Goal: Information Seeking & Learning: Check status

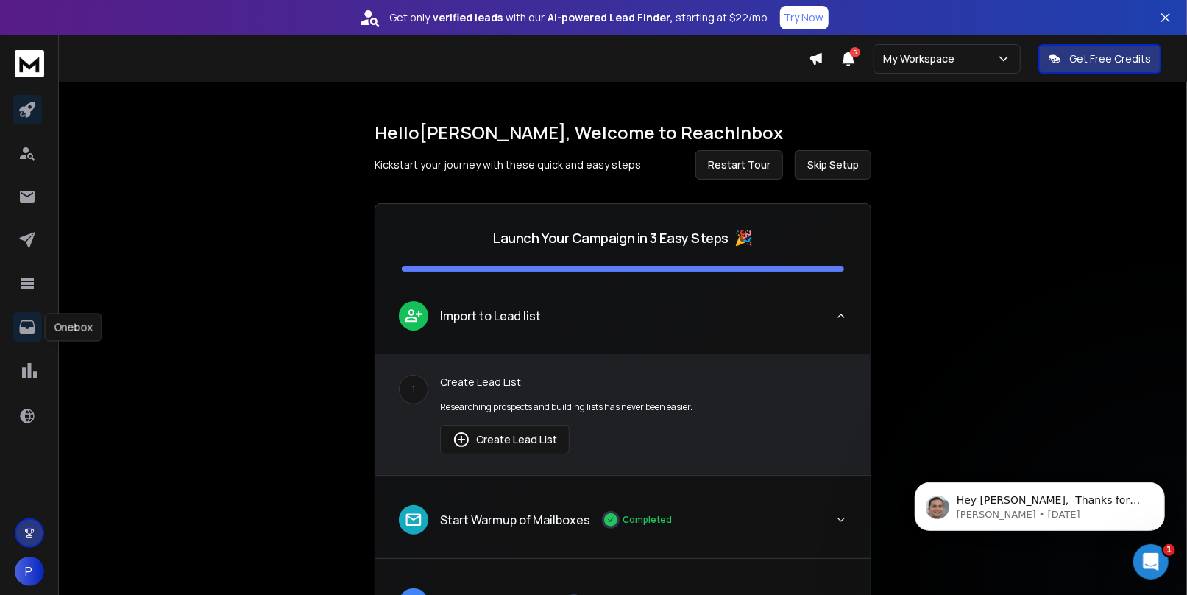
click at [27, 334] on icon at bounding box center [27, 327] width 18 height 18
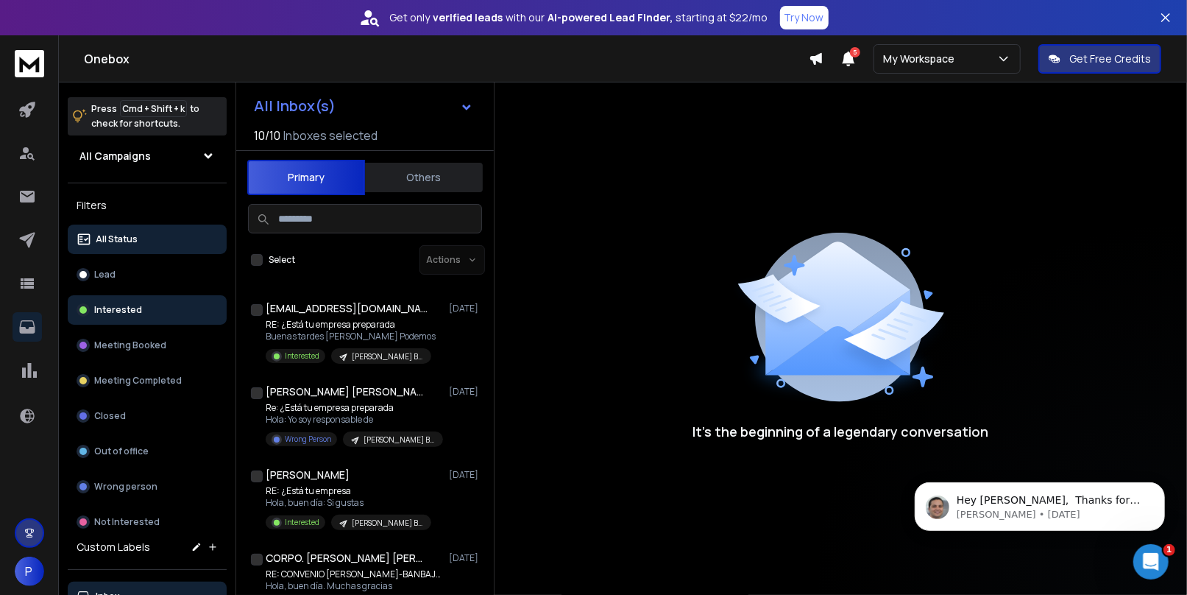
click at [138, 302] on button "Interested" at bounding box center [147, 309] width 159 height 29
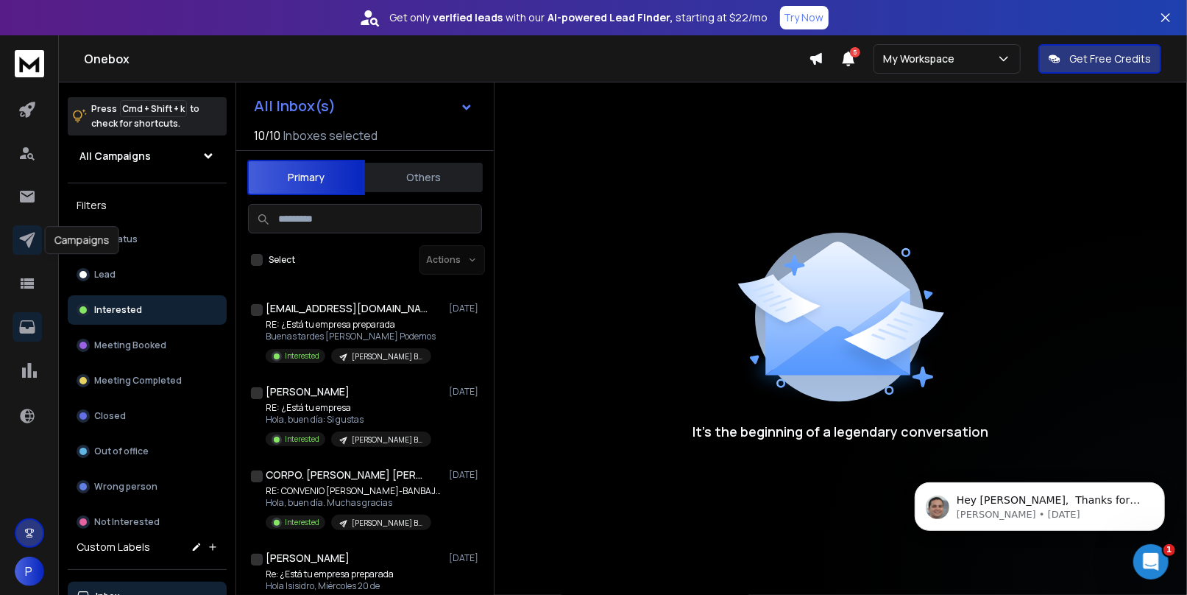
click at [26, 231] on icon at bounding box center [27, 240] width 18 height 18
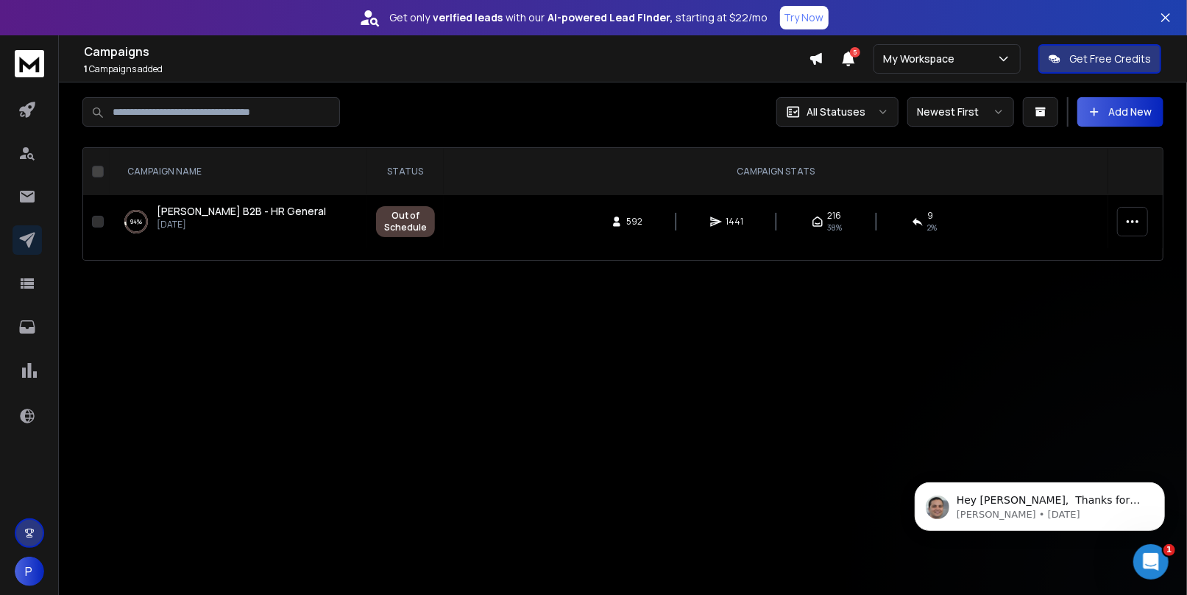
click at [192, 219] on p "[DATE]" at bounding box center [241, 225] width 169 height 12
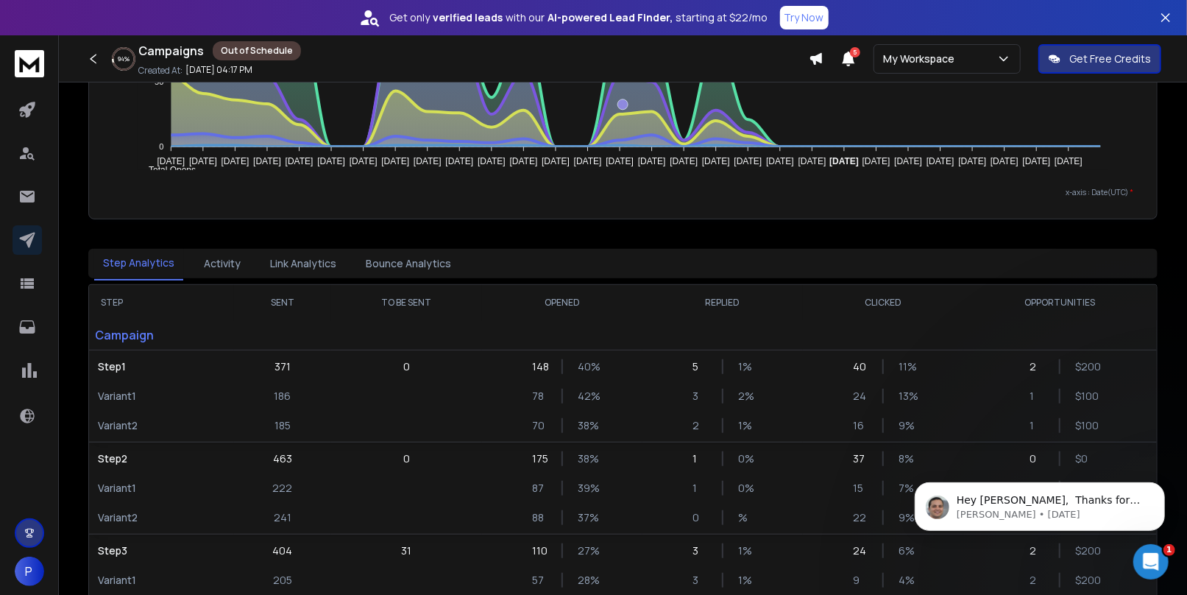
scroll to position [570, 0]
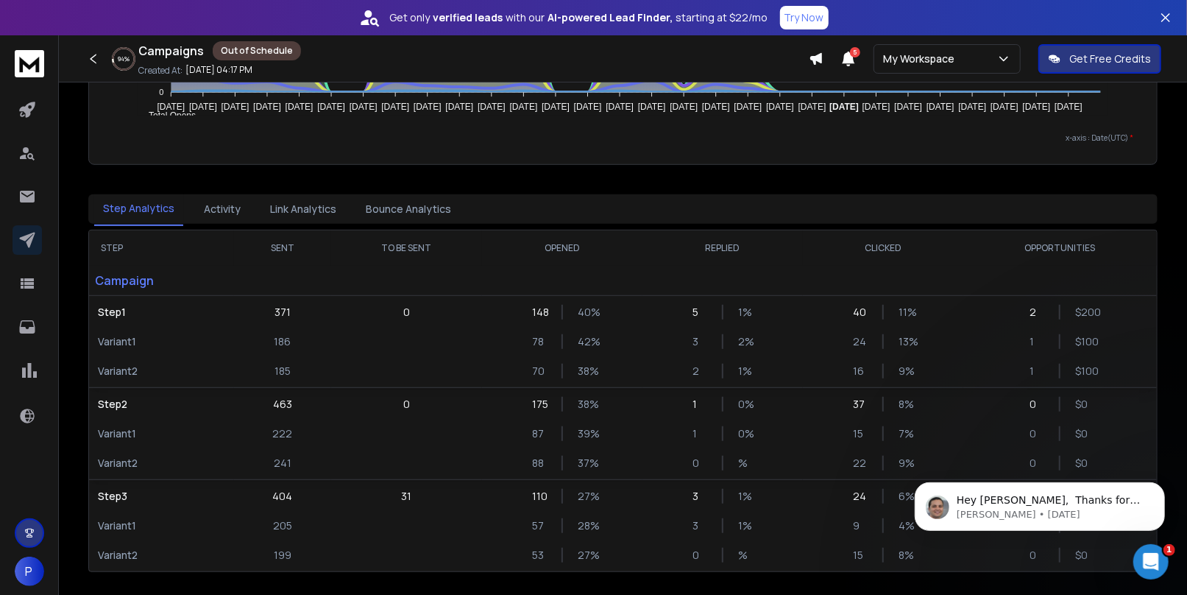
click at [280, 246] on th "SENT" at bounding box center [282, 247] width 97 height 35
drag, startPoint x: 294, startPoint y: 309, endPoint x: 266, endPoint y: 309, distance: 28.0
click at [266, 309] on div "371 186 185" at bounding box center [282, 342] width 79 height 74
click at [292, 338] on div "371 186 185" at bounding box center [282, 342] width 79 height 74
drag, startPoint x: 291, startPoint y: 312, endPoint x: 273, endPoint y: 310, distance: 17.7
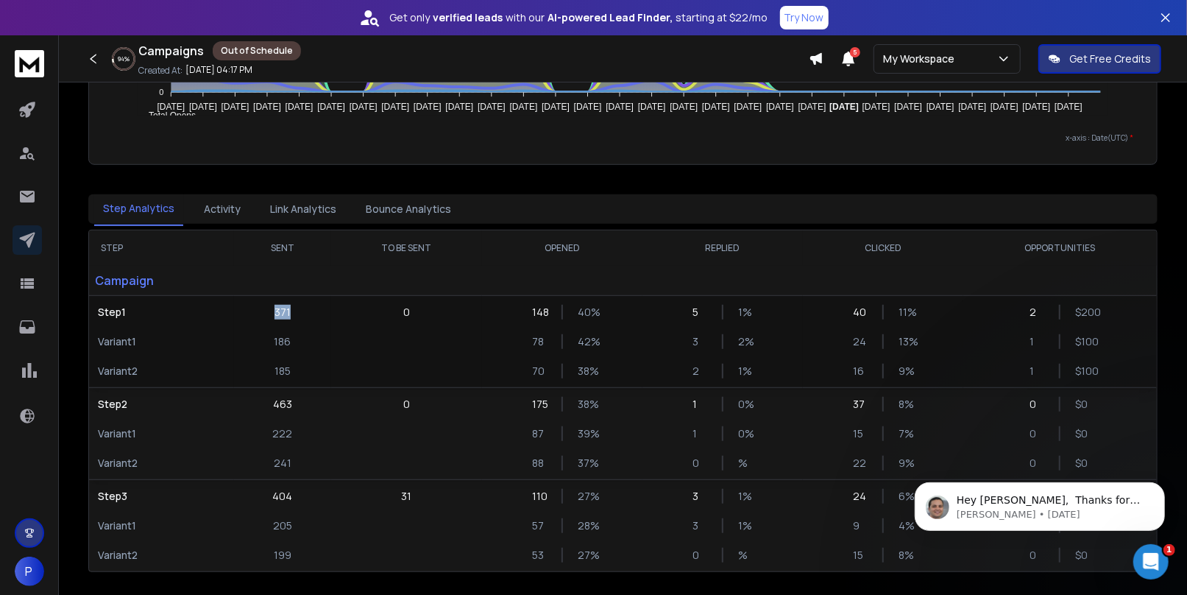
click at [273, 310] on div "371 186 185" at bounding box center [282, 342] width 79 height 74
drag, startPoint x: 289, startPoint y: 404, endPoint x: 269, endPoint y: 403, distance: 19.9
click at [269, 403] on div "463 222 241" at bounding box center [282, 434] width 79 height 74
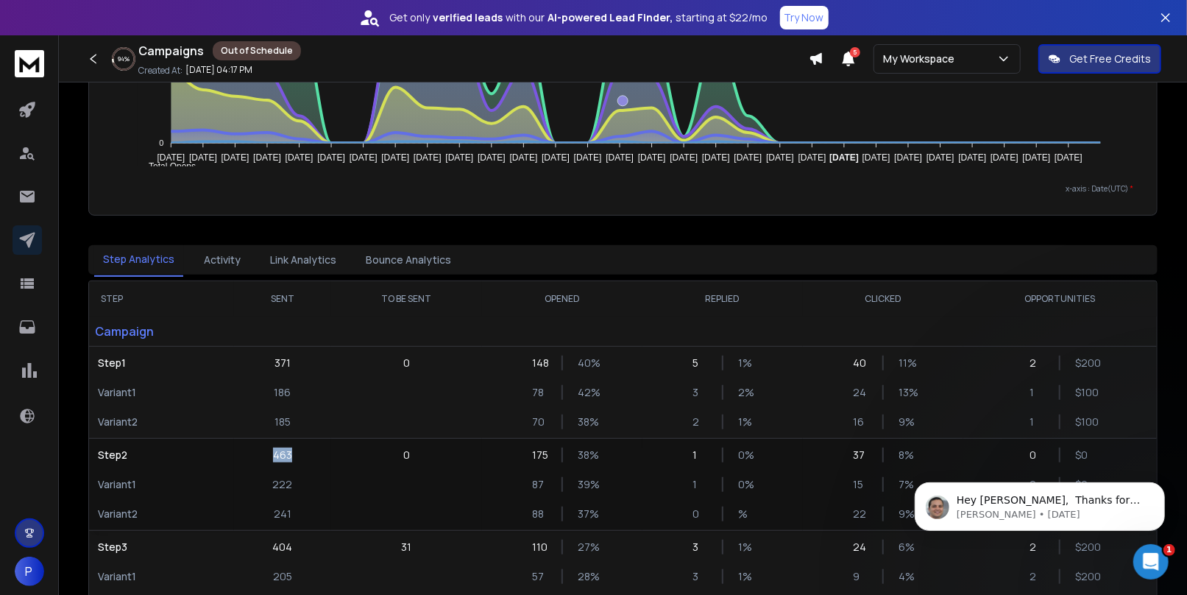
scroll to position [521, 0]
click at [227, 251] on button "Activity" at bounding box center [222, 258] width 54 height 32
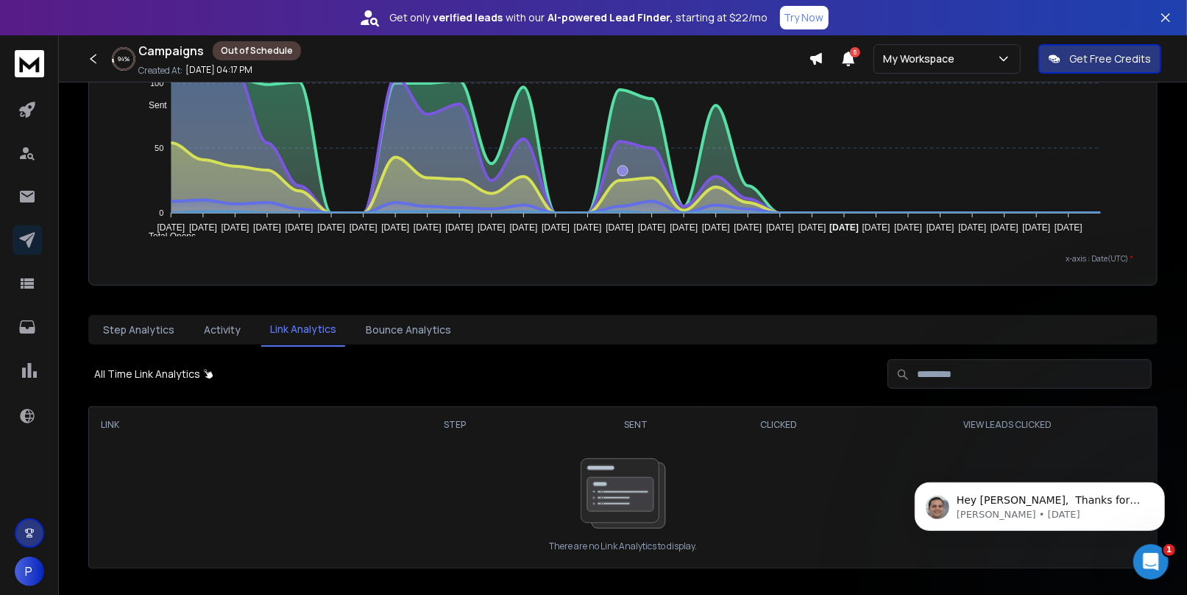
scroll to position [447, 0]
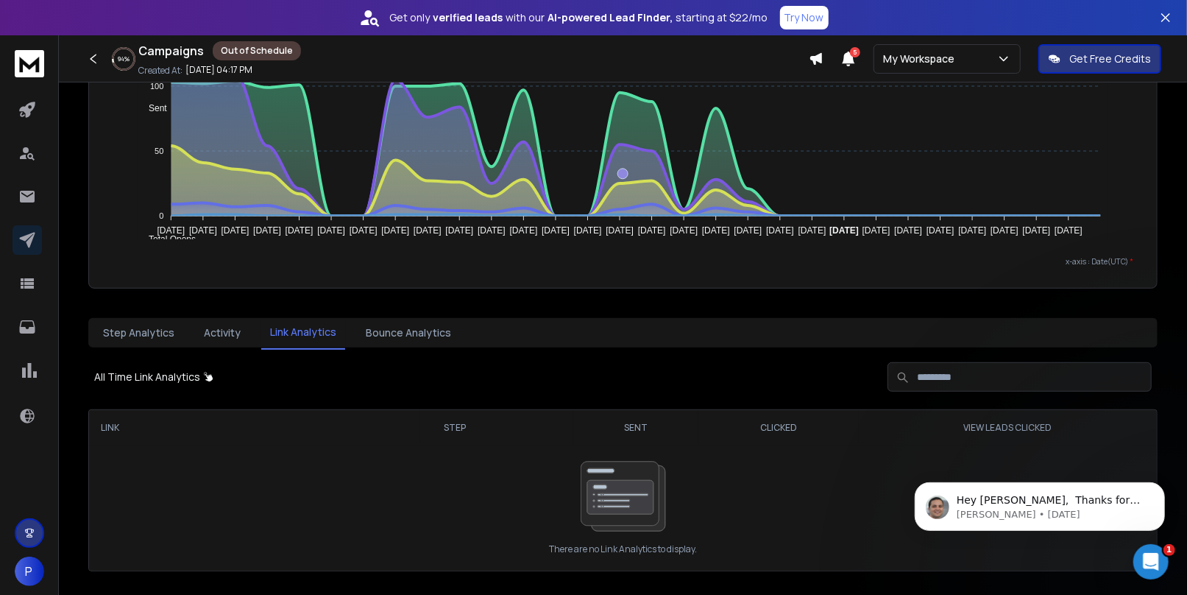
click at [383, 320] on button "Bounce Analytics" at bounding box center [408, 332] width 103 height 32
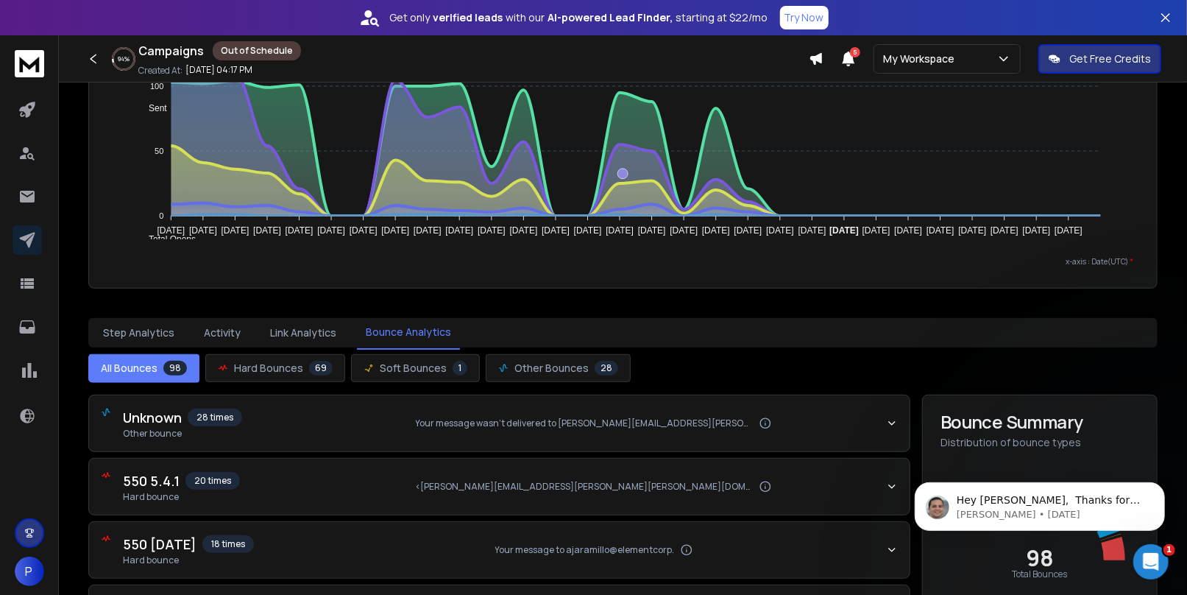
click at [331, 324] on button "Link Analytics" at bounding box center [303, 332] width 84 height 32
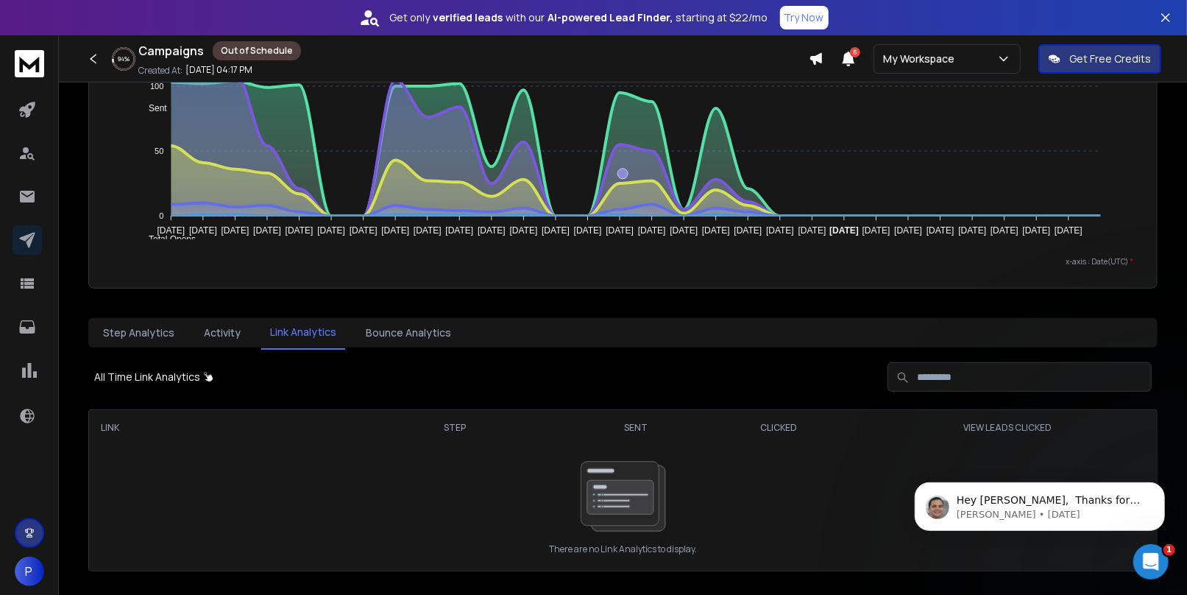
click at [386, 333] on button "Bounce Analytics" at bounding box center [408, 332] width 103 height 32
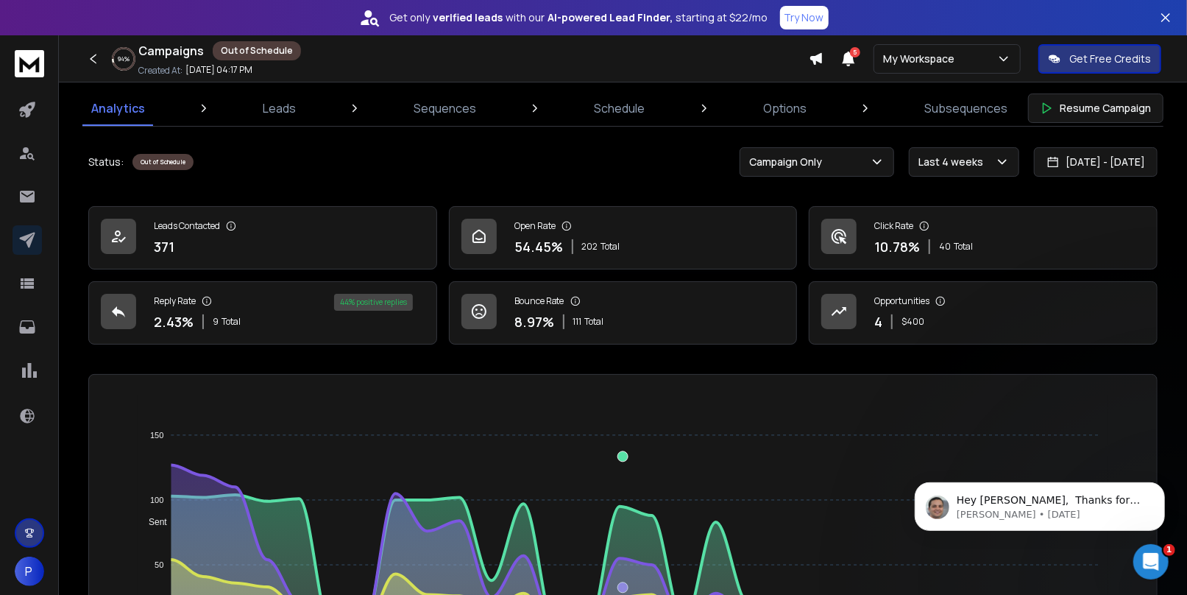
scroll to position [0, 0]
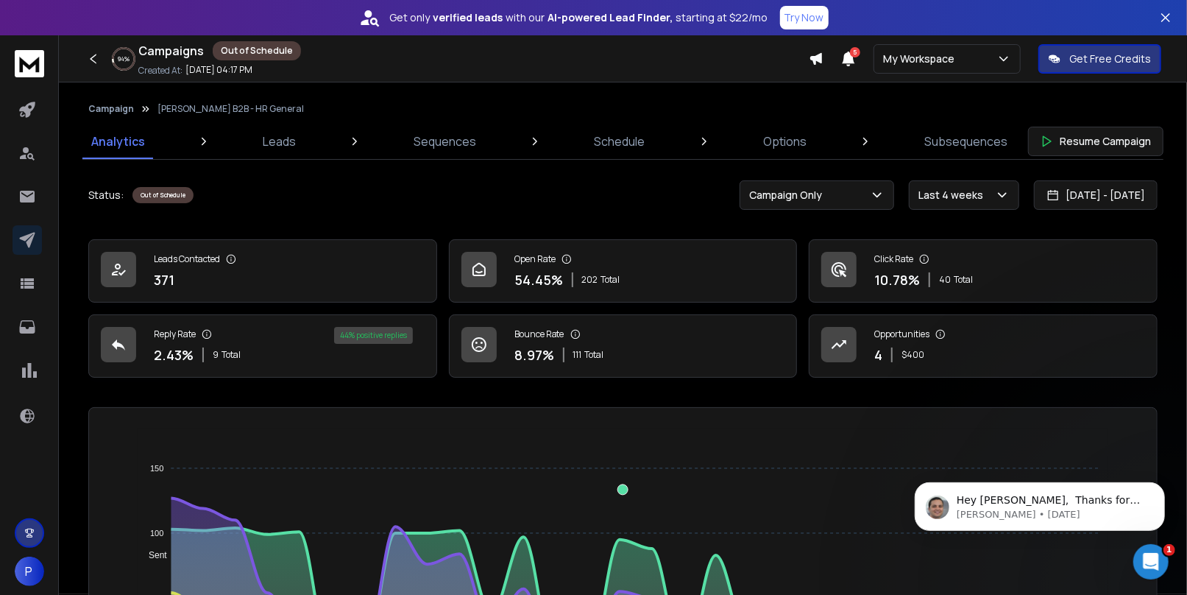
click at [244, 348] on link "Reply Rate 2.43 % 9 Total 44 % positive replies" at bounding box center [262, 345] width 349 height 63
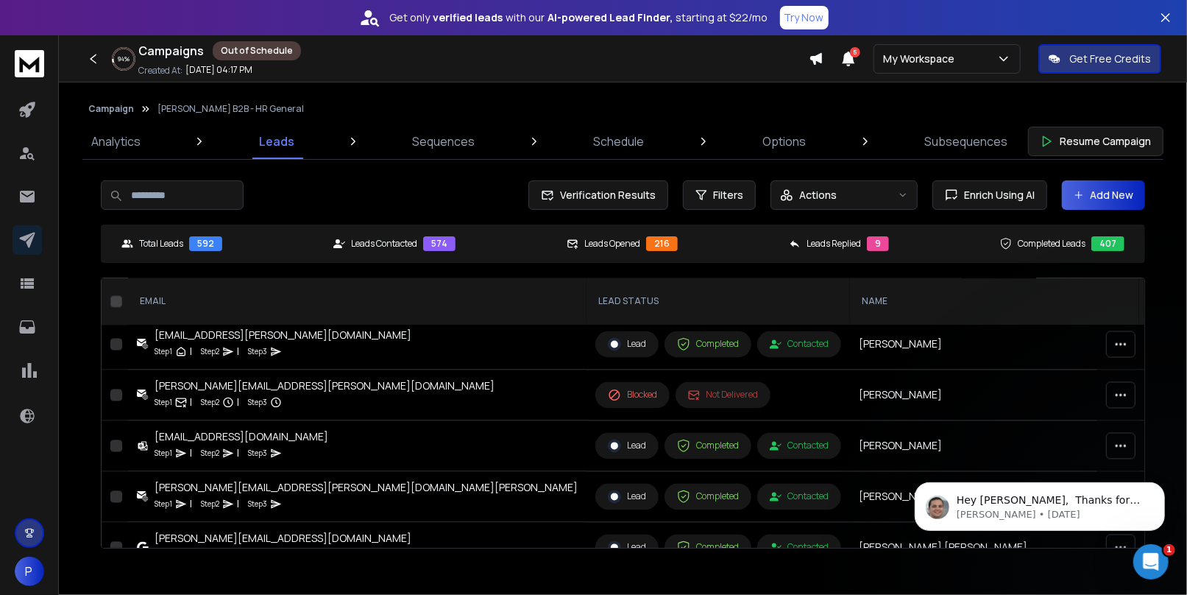
scroll to position [2310, 0]
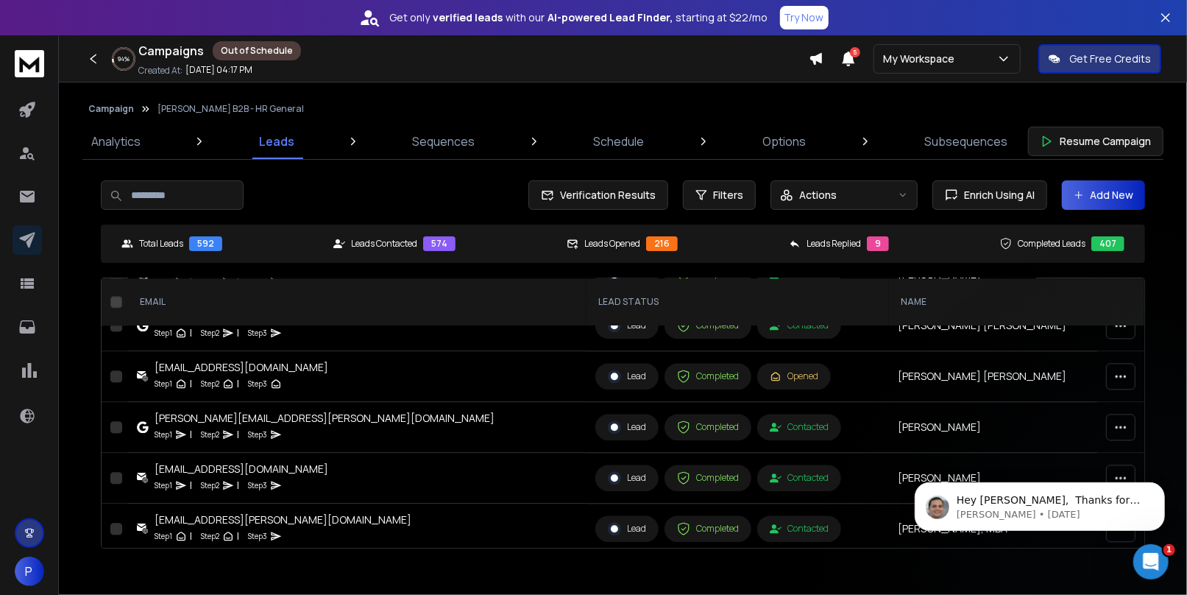
click at [213, 241] on div "592" at bounding box center [205, 243] width 33 height 15
drag, startPoint x: 243, startPoint y: 241, endPoint x: 185, endPoint y: 241, distance: 57.4
click at [185, 241] on div "Total Leads 592 Leads Contacted 574 Leads Opened 216 Leads Replied 9 Completed …" at bounding box center [623, 243] width 1044 height 38
click at [154, 143] on div "Analytics Leads Sequences Schedule Options Subsequences" at bounding box center [549, 141] width 934 height 35
click at [133, 143] on p "Analytics" at bounding box center [115, 141] width 49 height 18
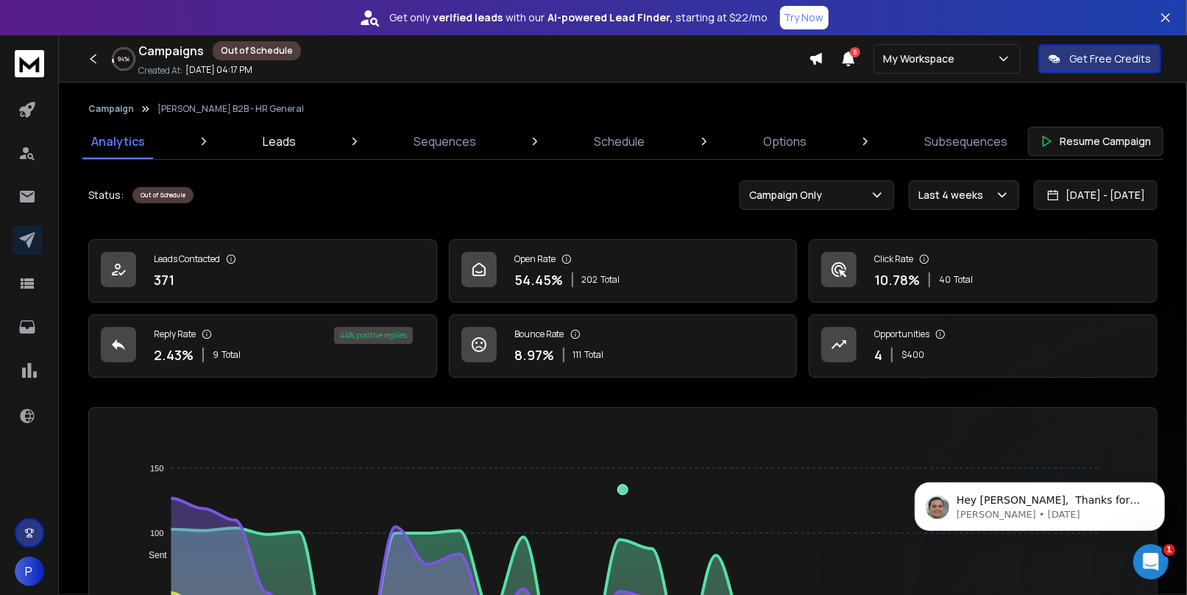
click at [296, 140] on link "Leads" at bounding box center [279, 141] width 51 height 35
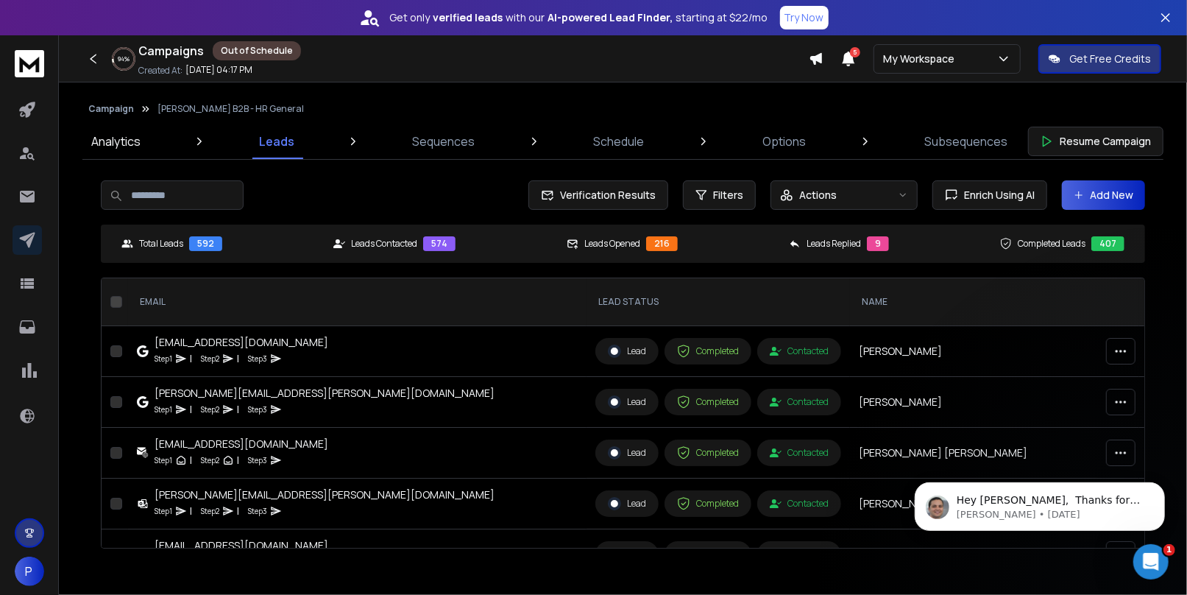
click at [134, 148] on p "Analytics" at bounding box center [115, 141] width 49 height 18
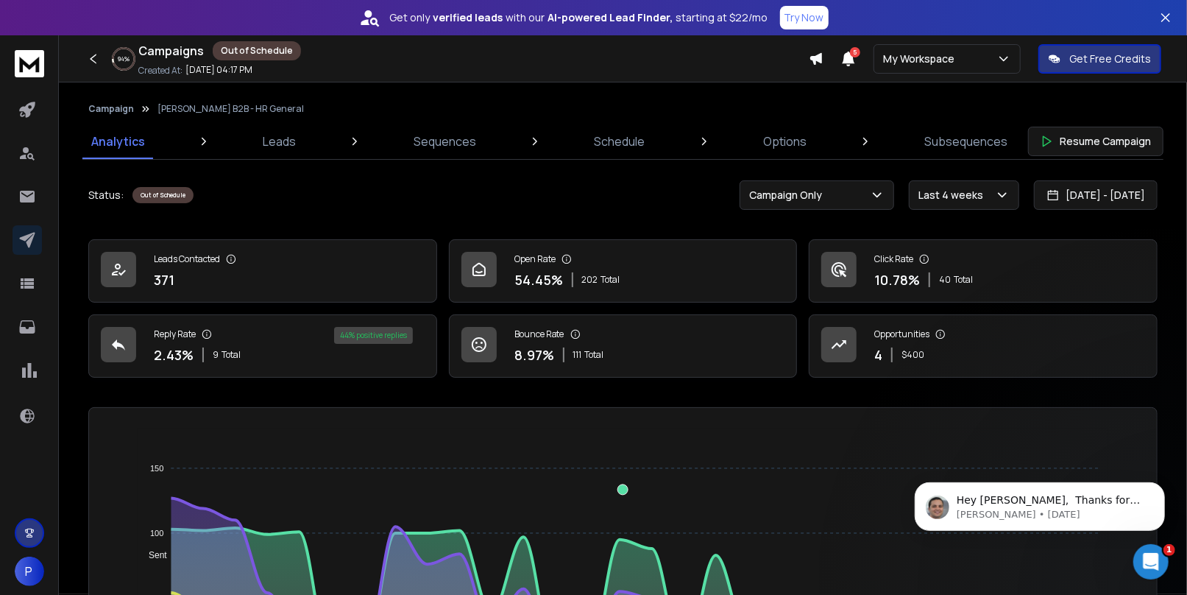
click at [174, 191] on div "Out of Schedule" at bounding box center [162, 195] width 61 height 16
click at [922, 197] on p "Last 4 weeks" at bounding box center [953, 195] width 71 height 15
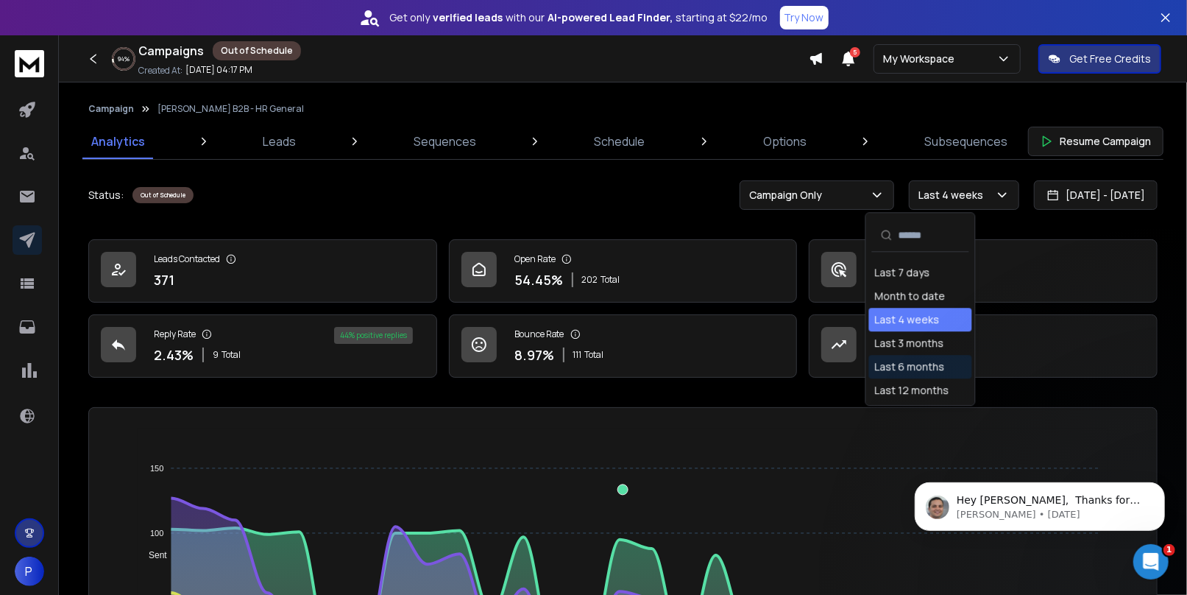
click at [912, 363] on div "Last 6 months" at bounding box center [910, 366] width 70 height 15
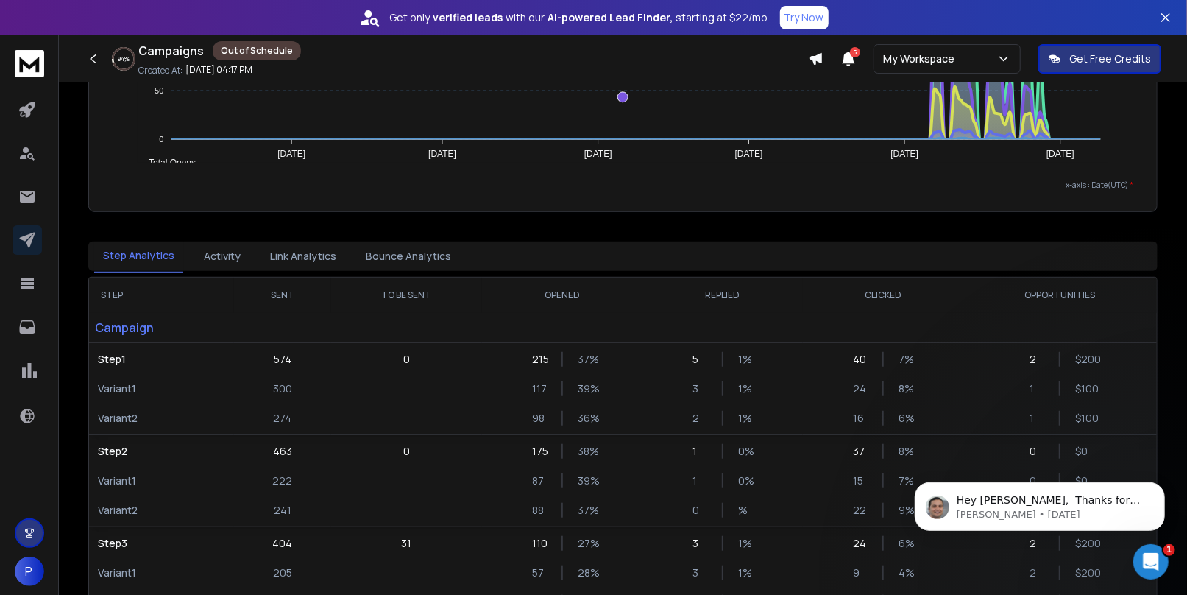
scroll to position [570, 0]
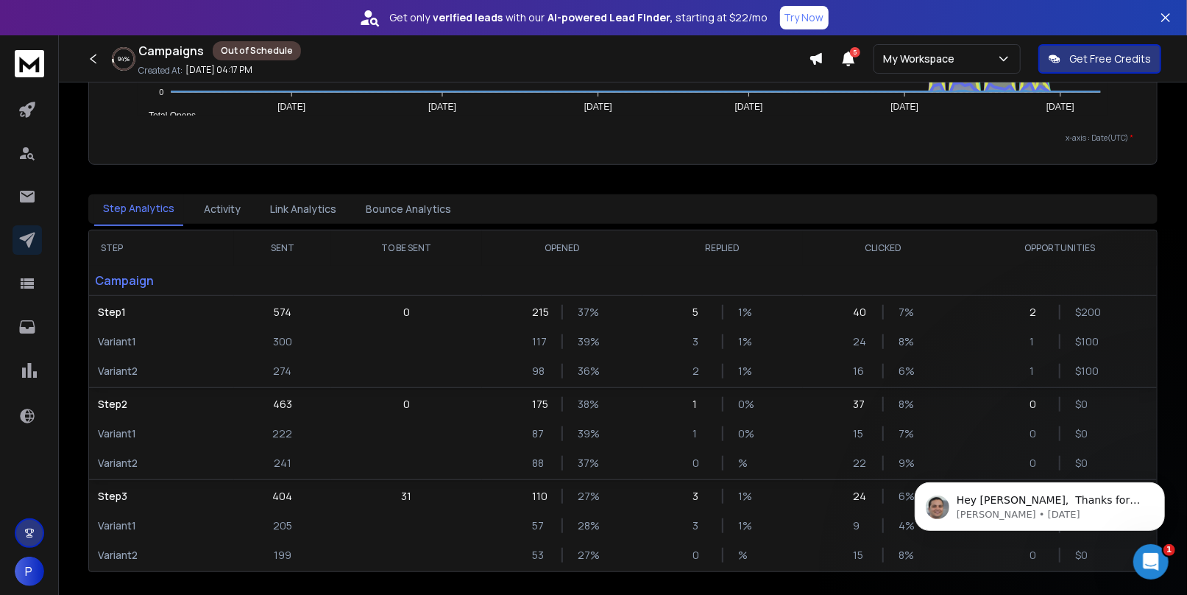
click at [221, 216] on button "Activity" at bounding box center [222, 209] width 54 height 32
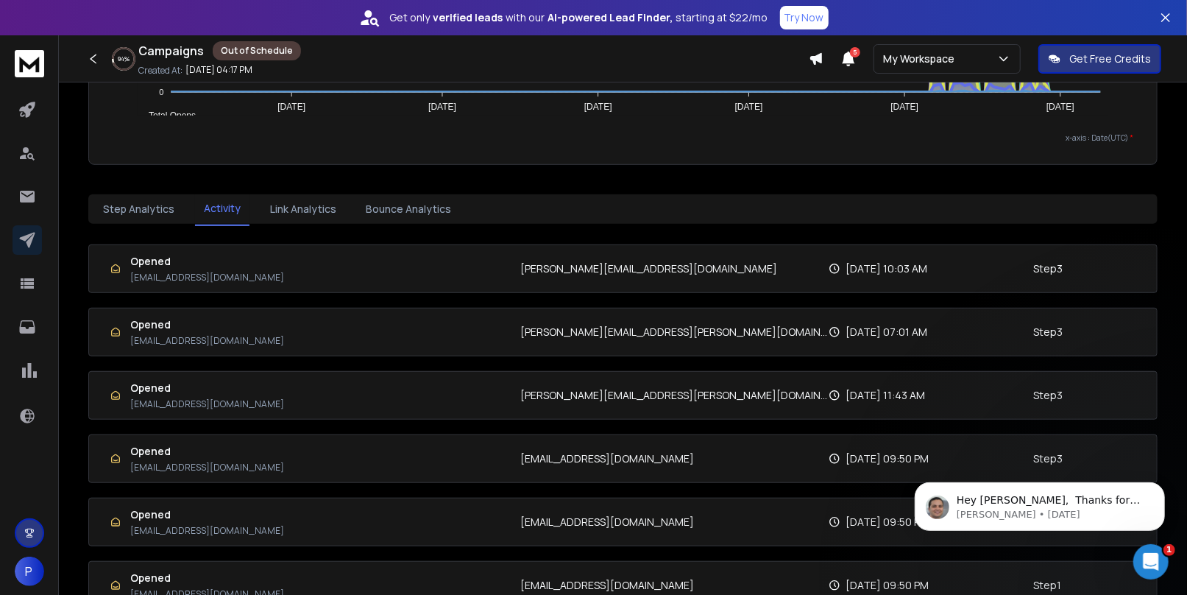
click at [175, 212] on button "Step Analytics" at bounding box center [138, 209] width 89 height 32
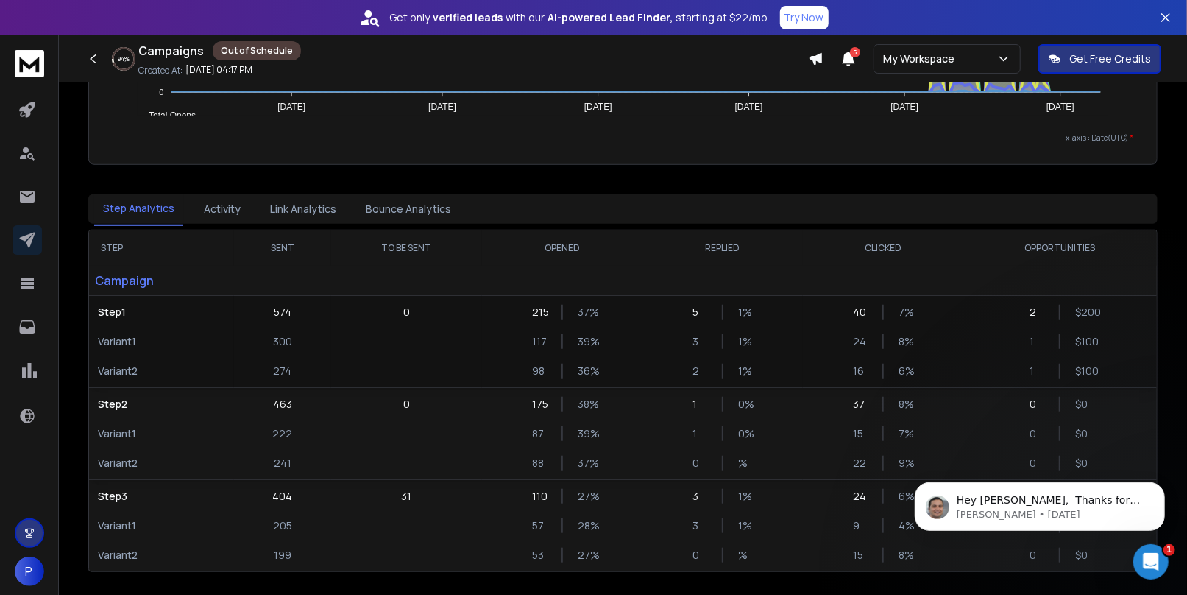
click at [693, 305] on p "5" at bounding box center [699, 312] width 15 height 15
click at [26, 239] on icon at bounding box center [26, 239] width 15 height 15
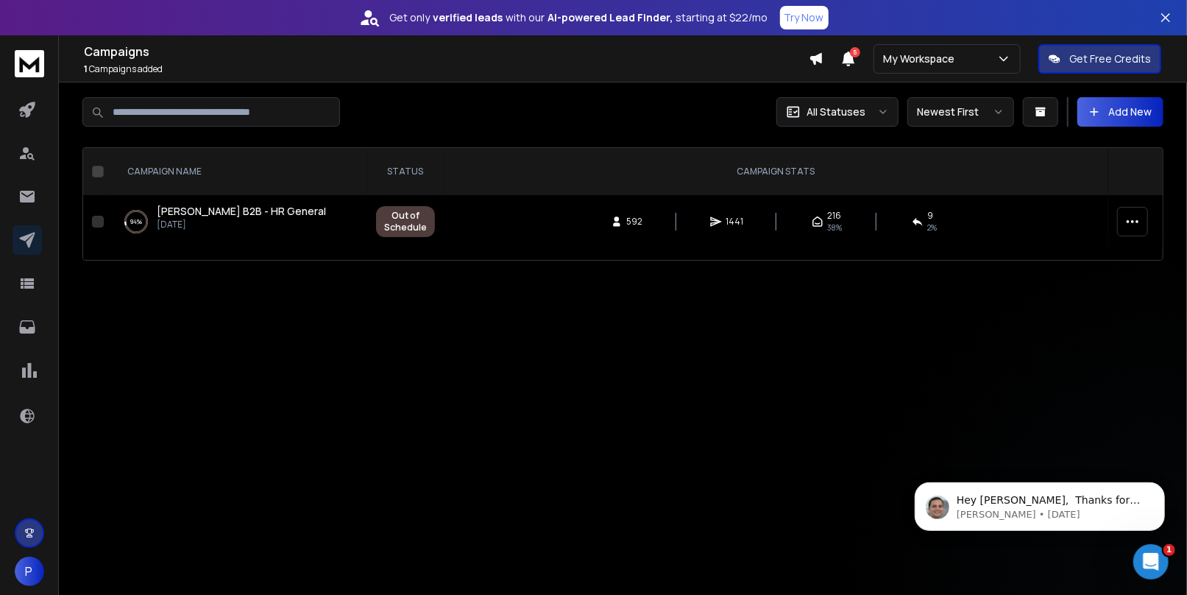
click at [176, 209] on span "[PERSON_NAME] B2B - HR General" at bounding box center [241, 211] width 169 height 14
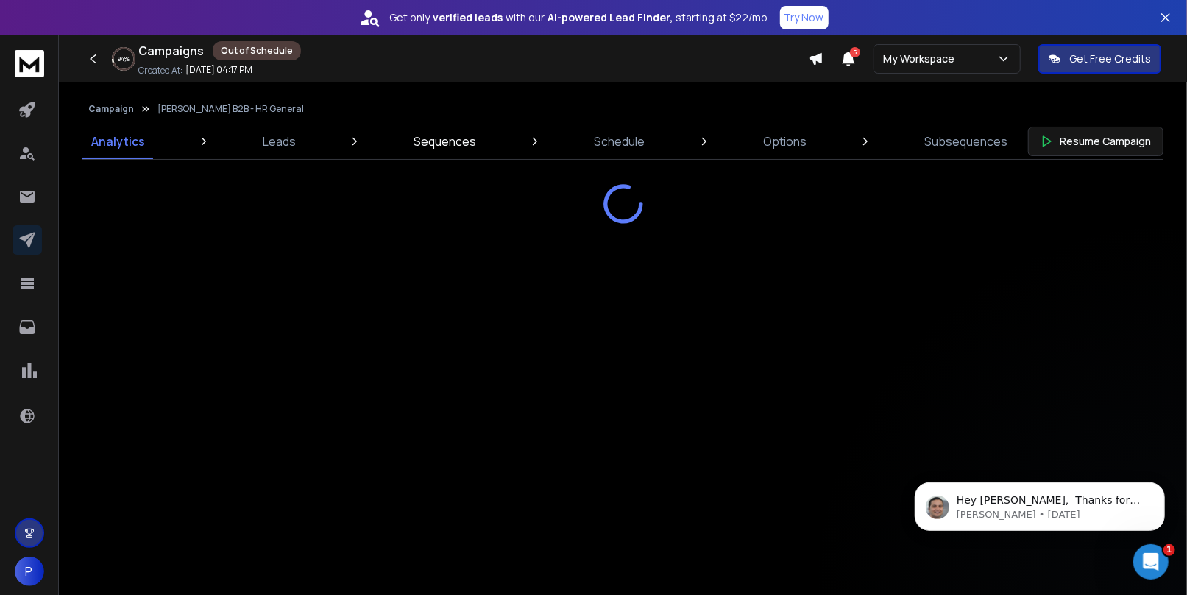
click at [451, 141] on p "Sequences" at bounding box center [445, 141] width 63 height 18
